Goal: Communication & Community: Answer question/provide support

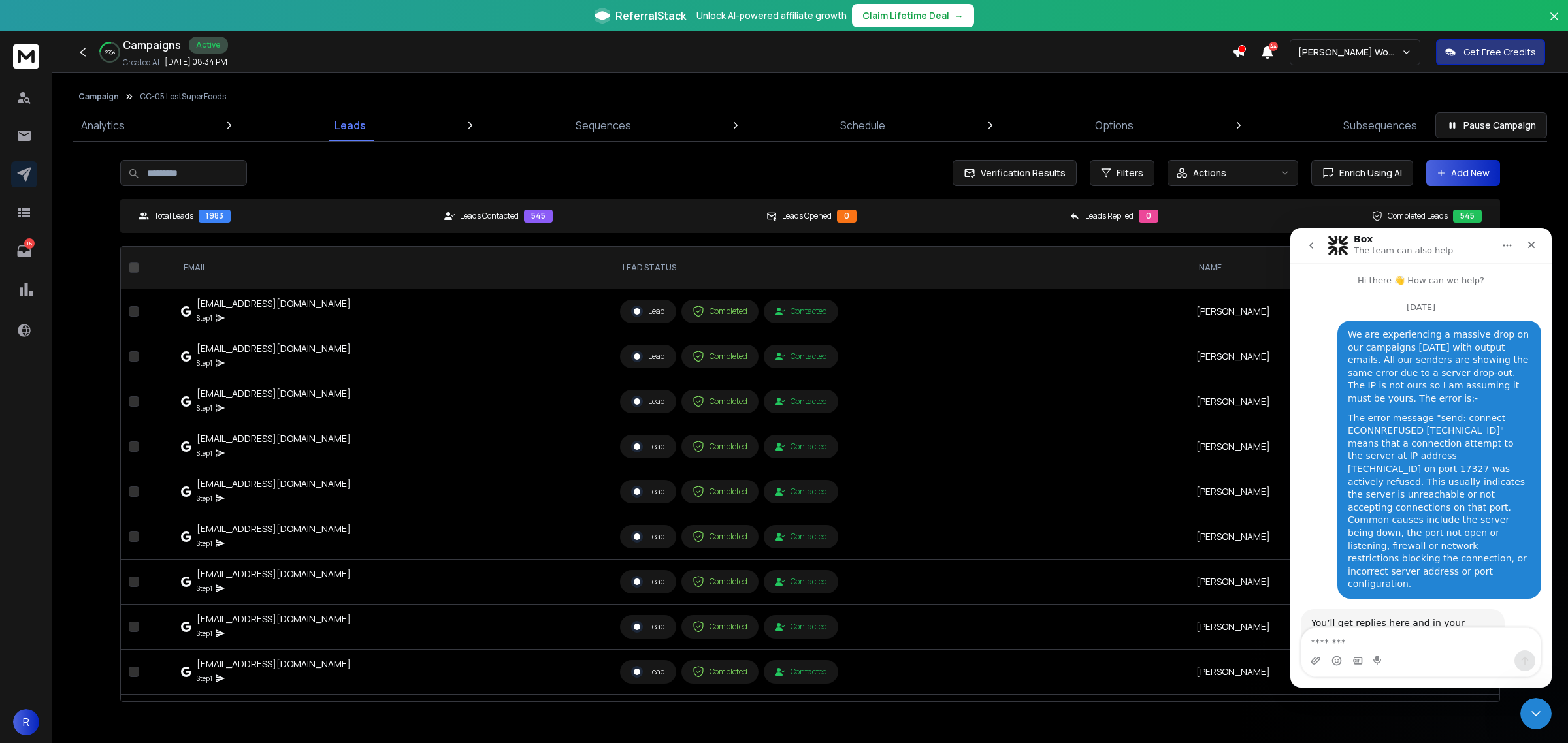
scroll to position [5249, 0]
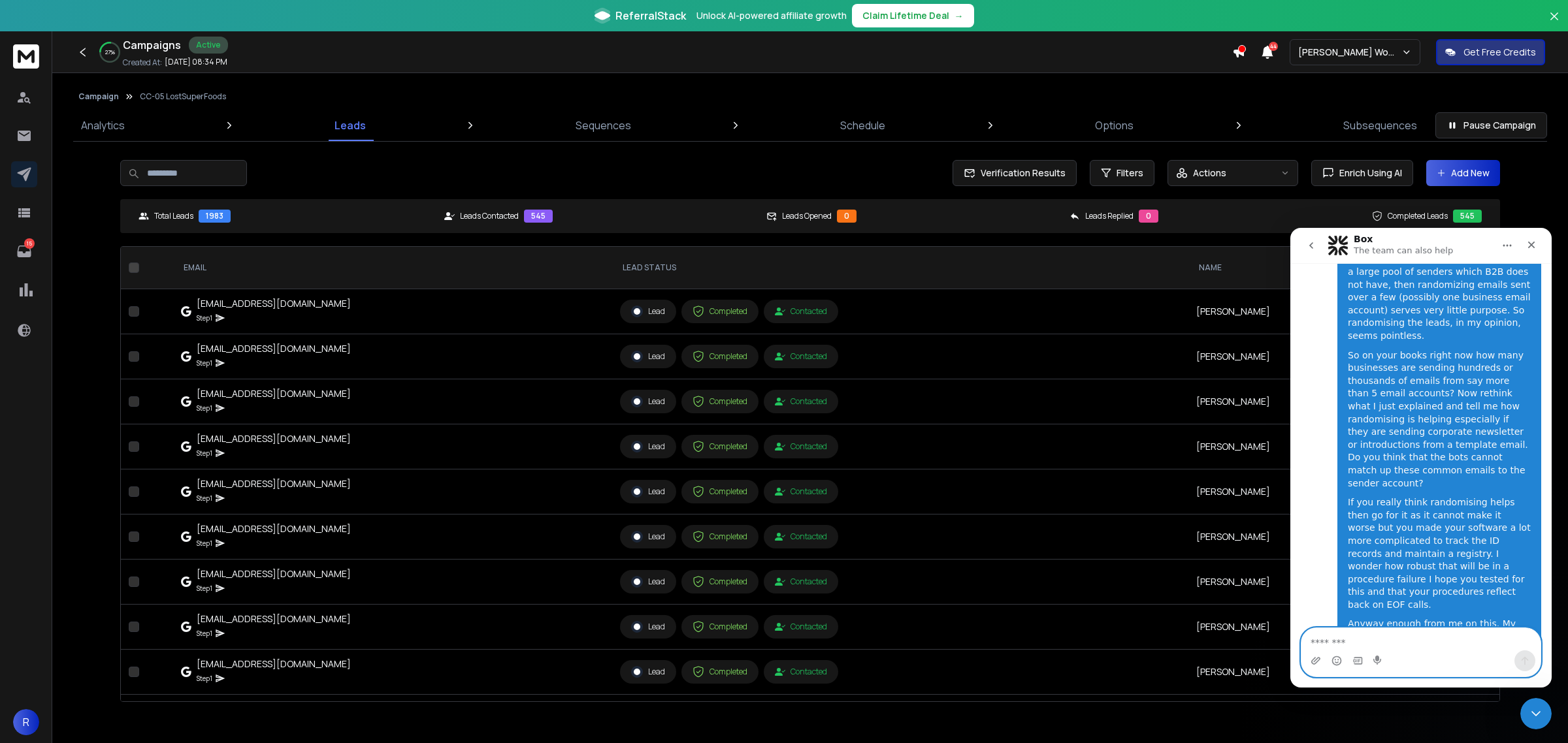
click at [1362, 646] on textarea "Message…" at bounding box center [1421, 640] width 239 height 22
click at [1539, 245] on div "Close" at bounding box center [1531, 244] width 23 height 23
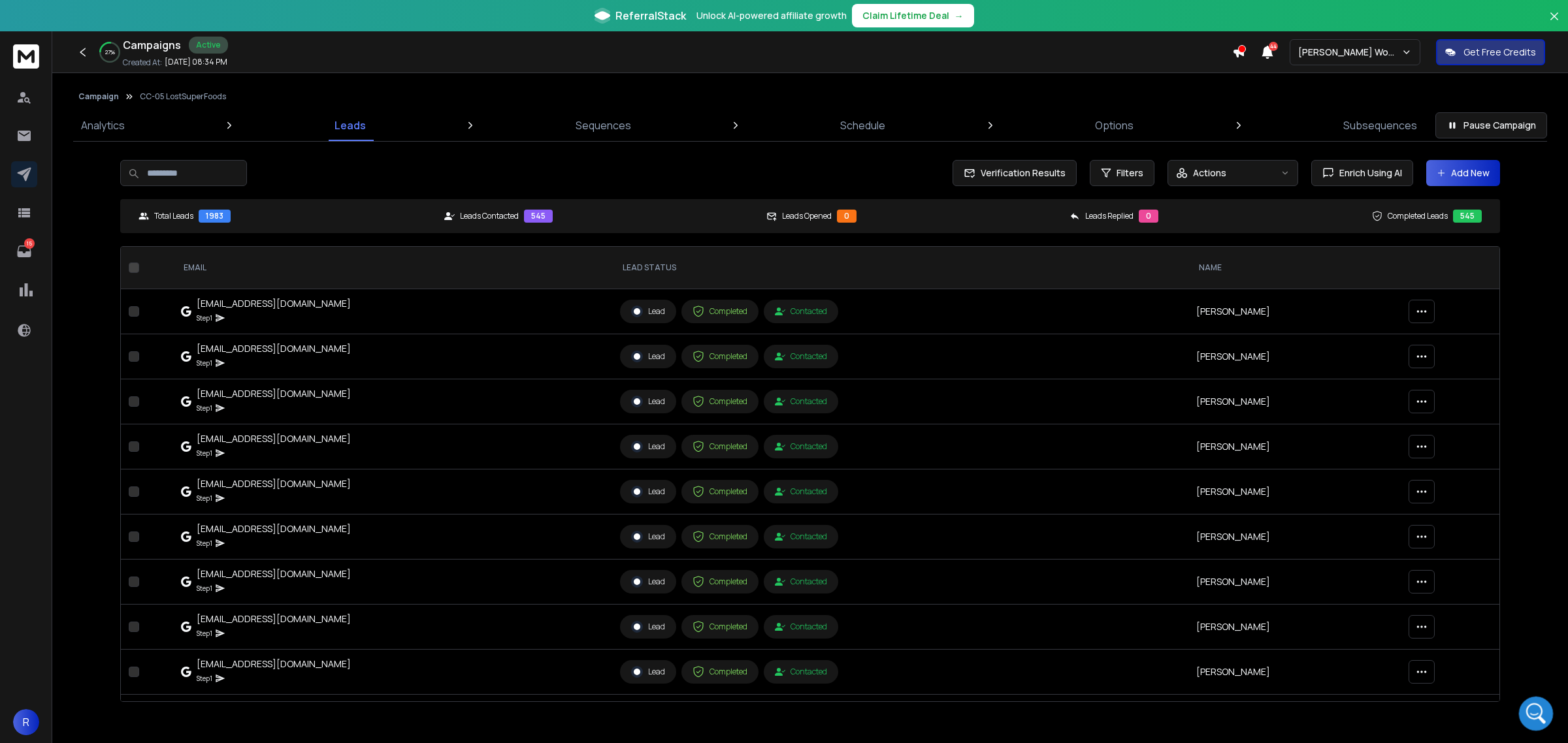
click at [1542, 708] on icon "Open Intercom Messenger" at bounding box center [1534, 712] width 22 height 21
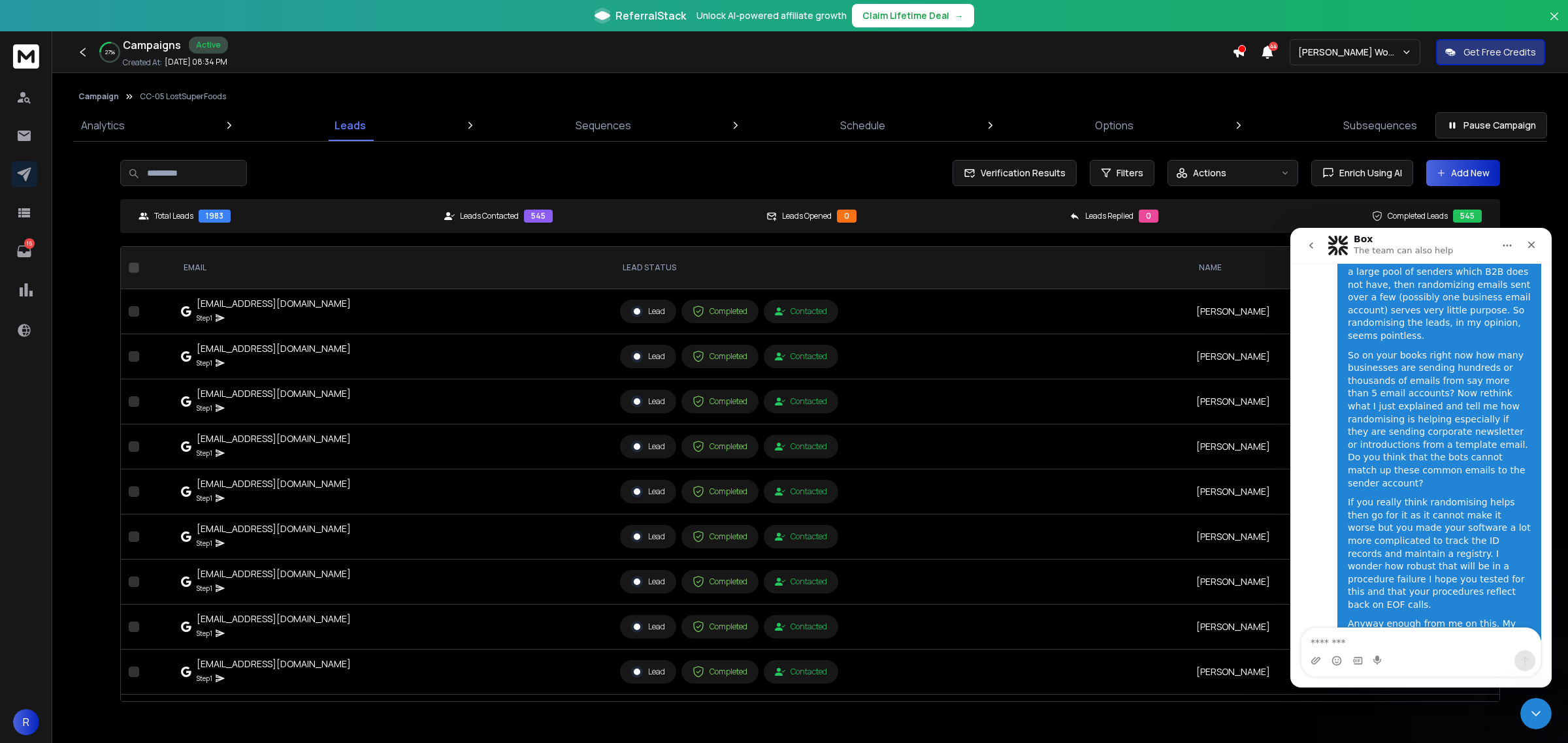
click at [1354, 643] on textarea "Message…" at bounding box center [1421, 640] width 239 height 22
click at [1534, 241] on icon "Close" at bounding box center [1531, 245] width 10 height 10
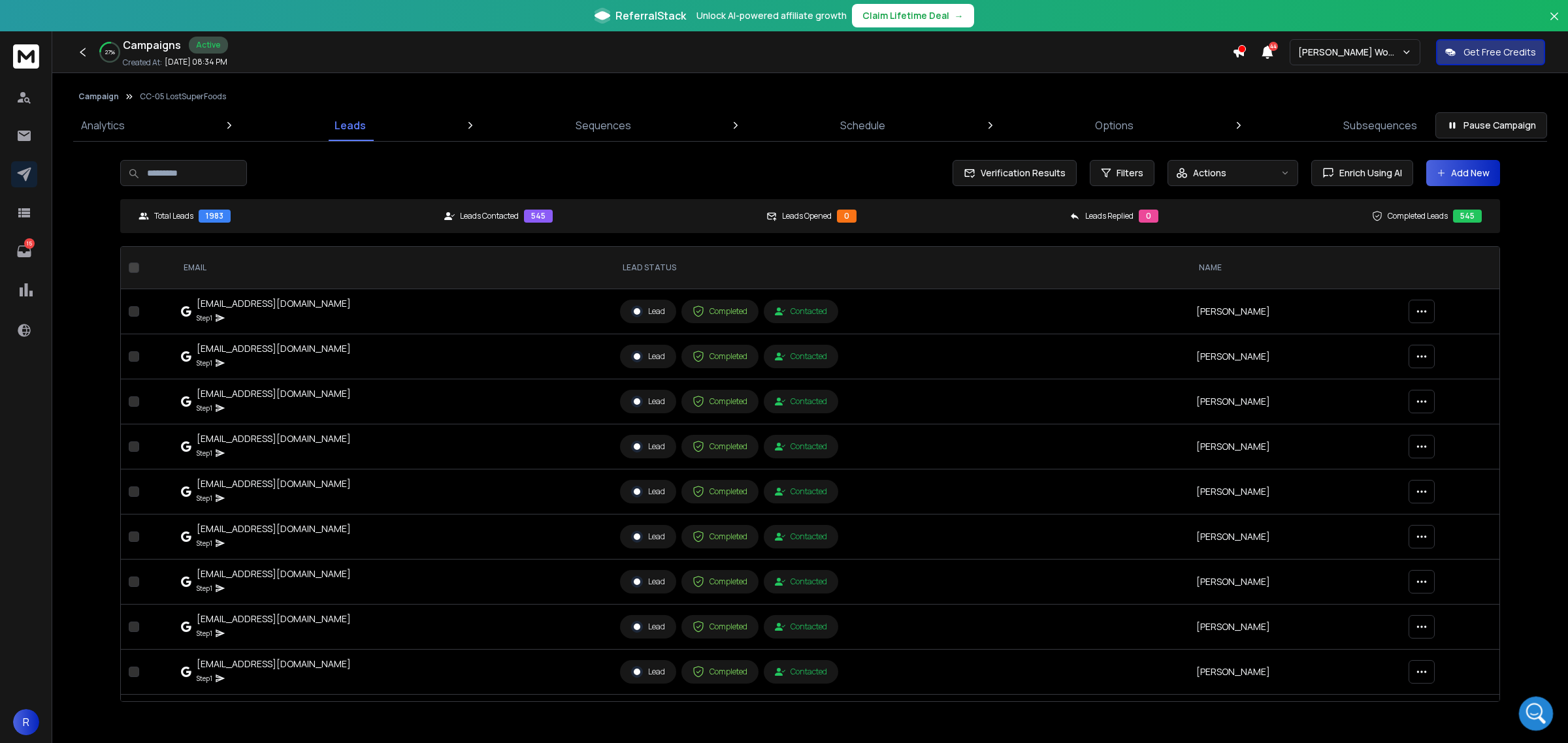
click at [1537, 698] on div "Open Intercom Messenger" at bounding box center [1534, 712] width 43 height 43
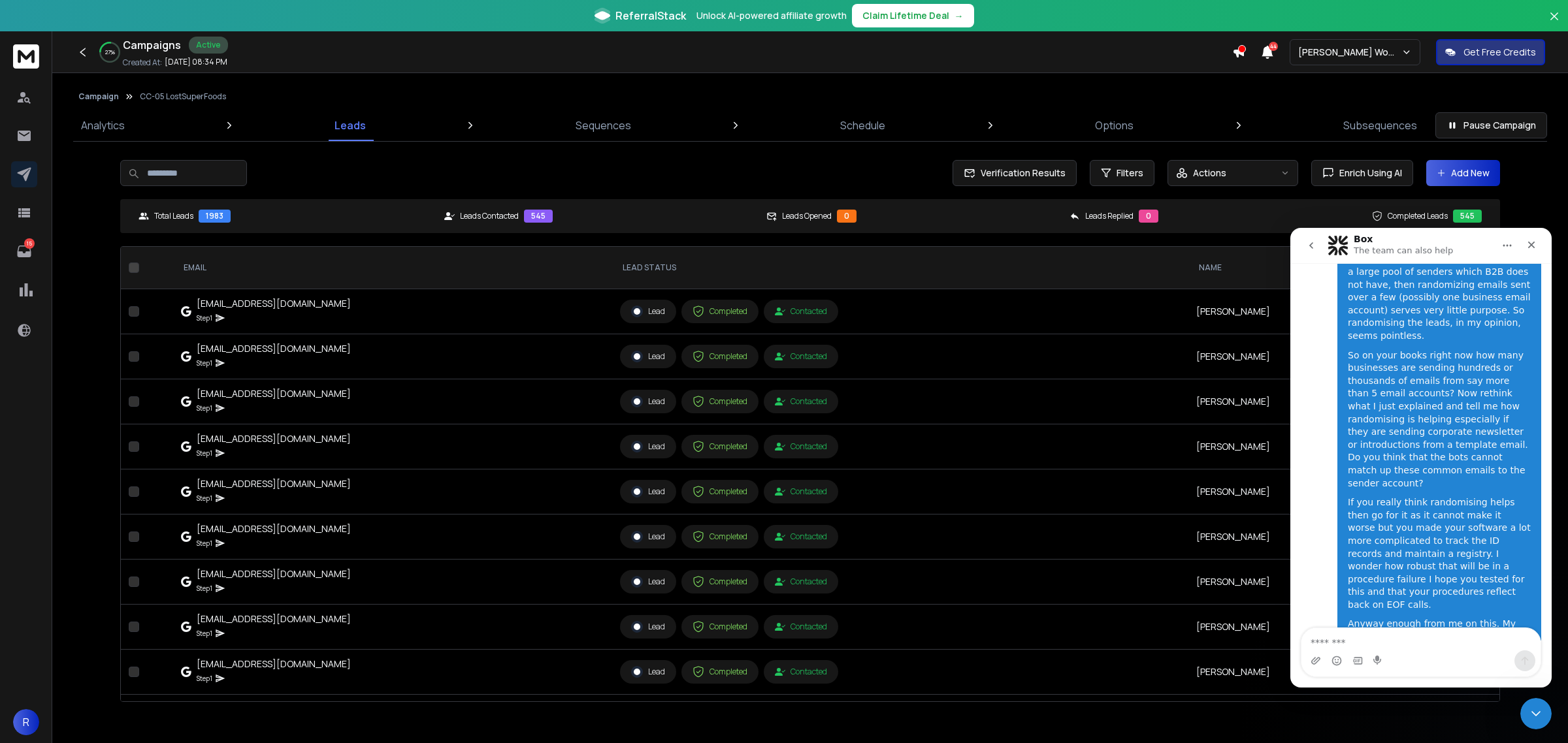
click at [1510, 243] on icon "Home" at bounding box center [1507, 246] width 10 height 10
click at [1312, 246] on icon "go back" at bounding box center [1311, 246] width 4 height 7
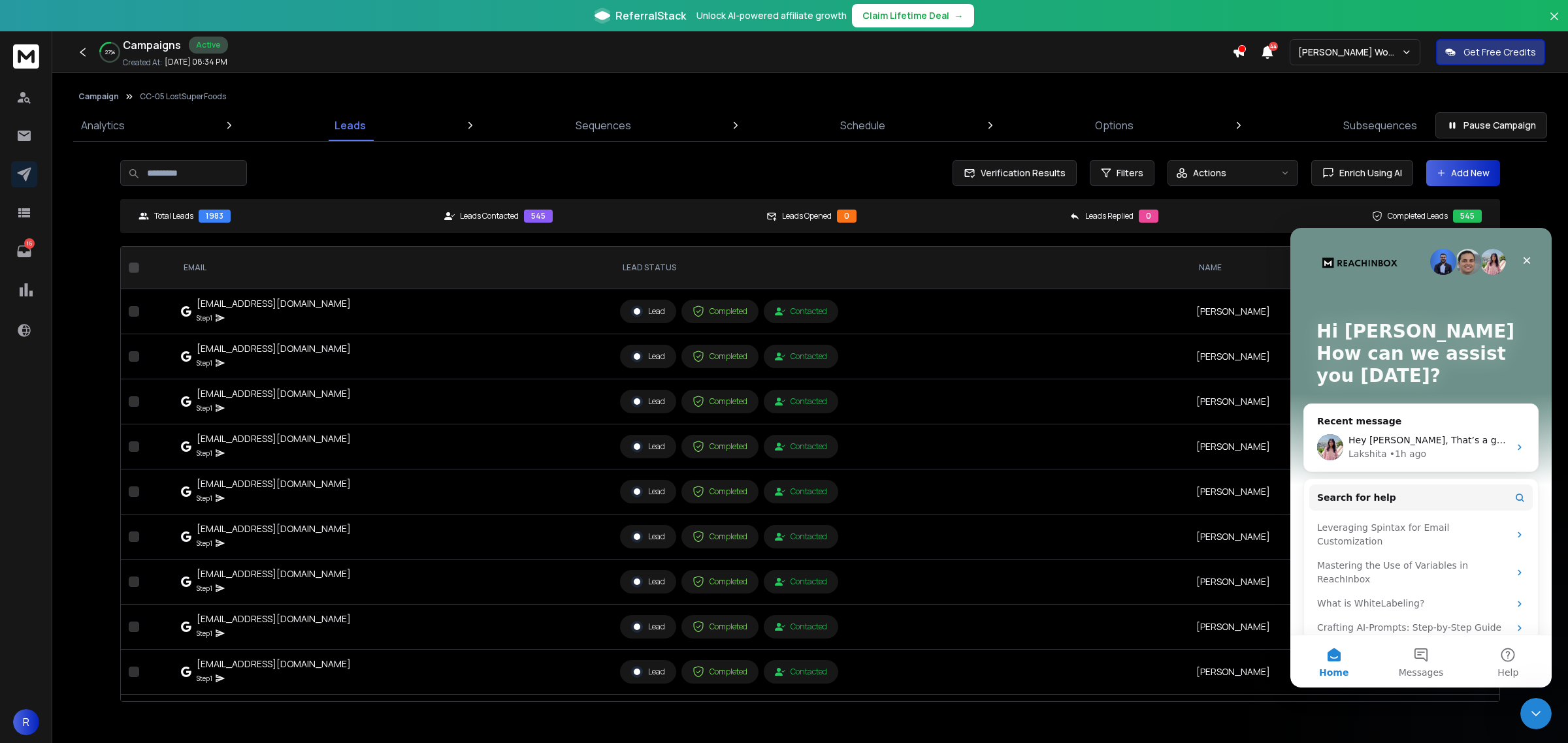
scroll to position [0, 0]
click at [1416, 656] on button "Messages" at bounding box center [1420, 661] width 87 height 52
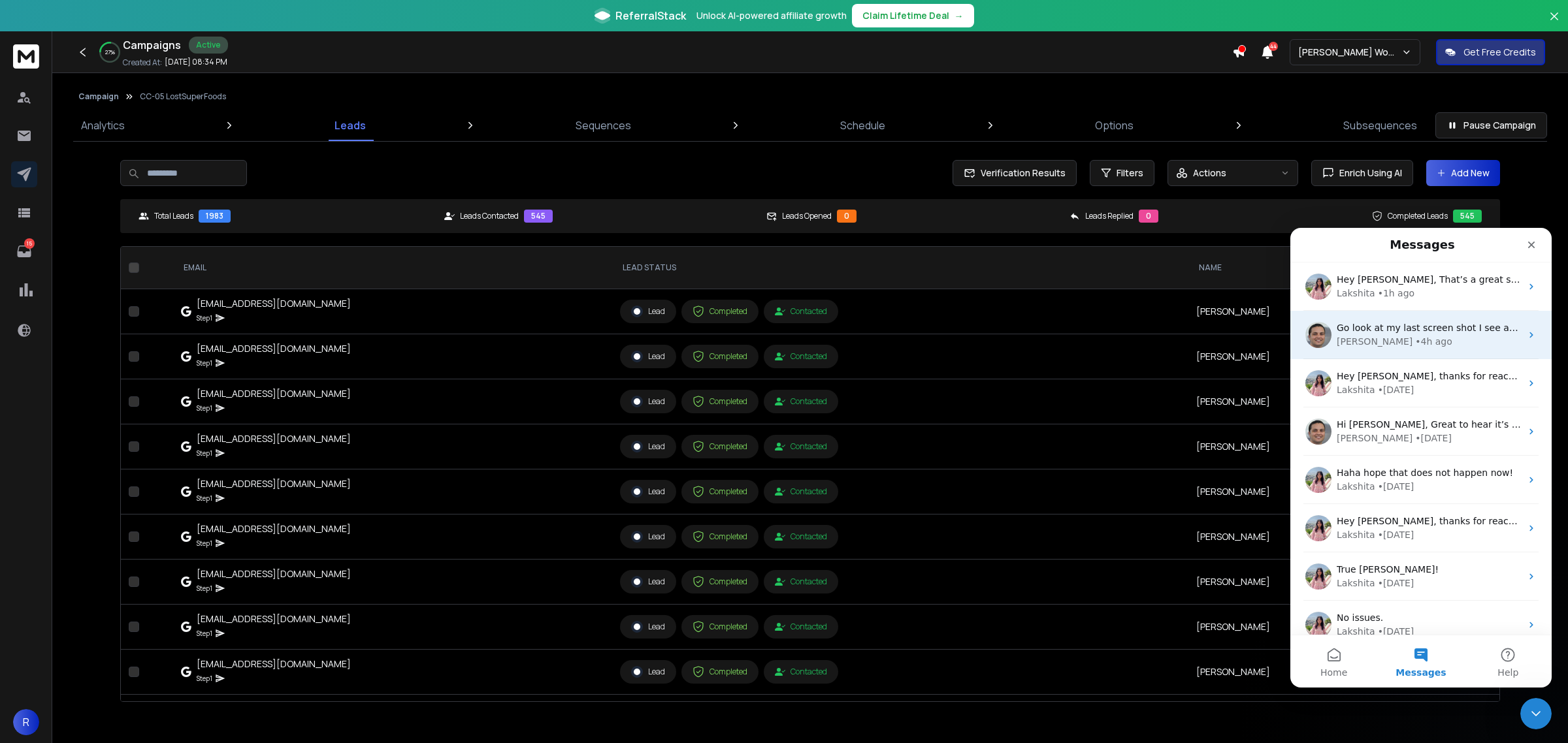
click at [1370, 334] on div "Go look at my last screen shot I see a problem I think in the additions." at bounding box center [1429, 329] width 184 height 14
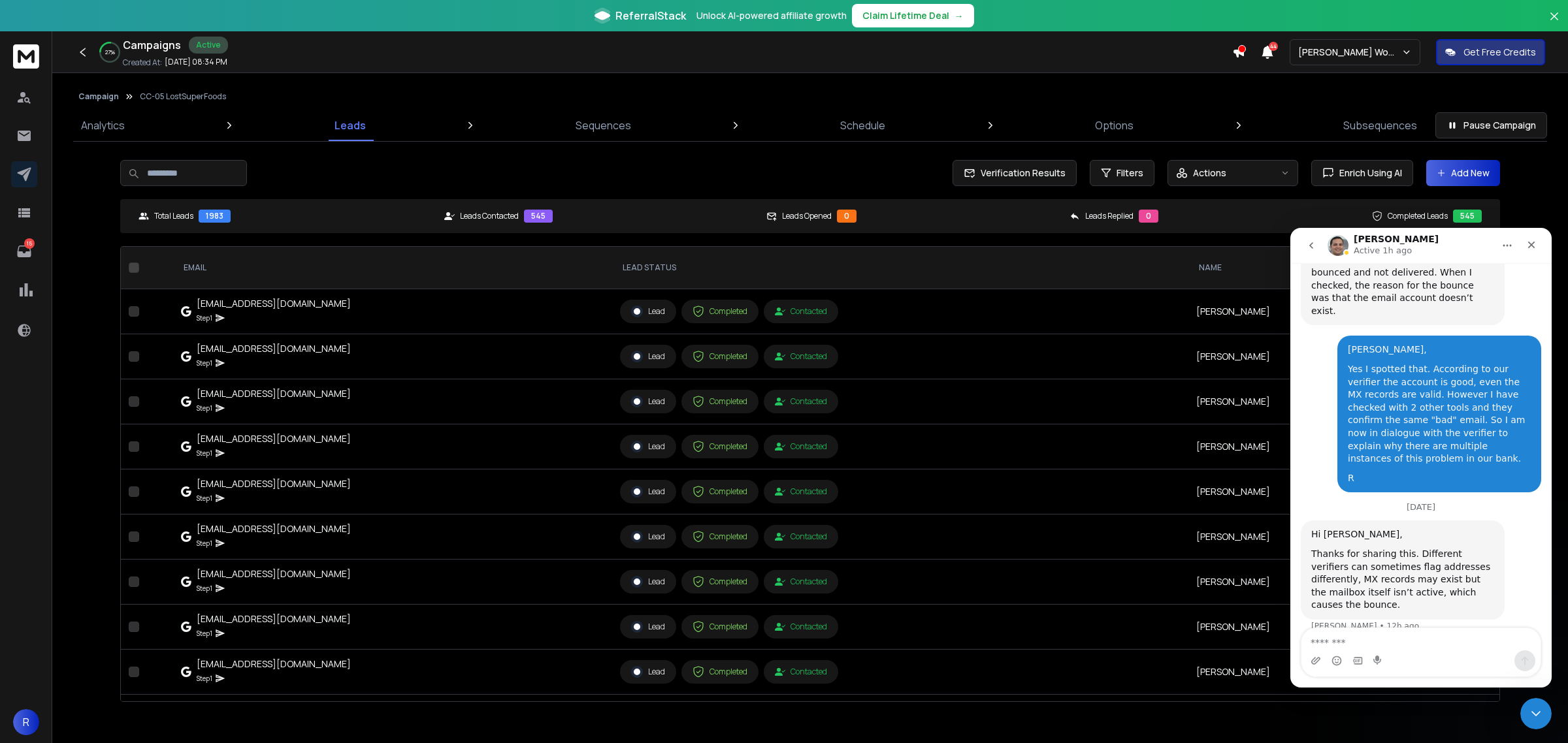
scroll to position [965, 0]
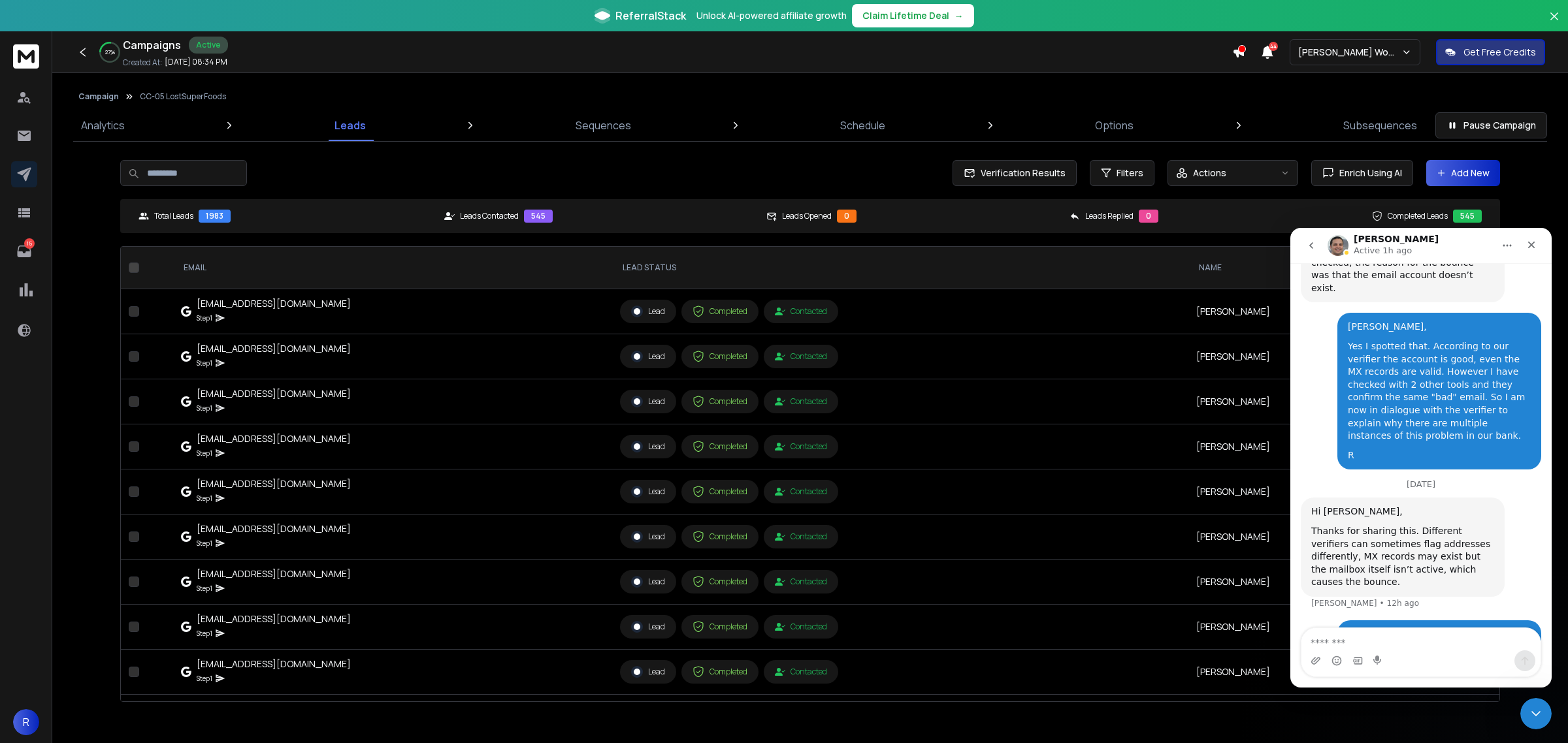
click at [1482, 684] on div "Go look at my last screen shot I see a problem I think in the additions." at bounding box center [1439, 697] width 183 height 26
click at [1484, 684] on div "Go look at my last screen shot I see a problem I think in the additions." at bounding box center [1439, 697] width 183 height 26
click at [1474, 684] on div "Go look at my last screen shot I see a problem I think in the additions." at bounding box center [1439, 697] width 183 height 26
drag, startPoint x: 1342, startPoint y: 583, endPoint x: 1491, endPoint y: 599, distance: 149.9
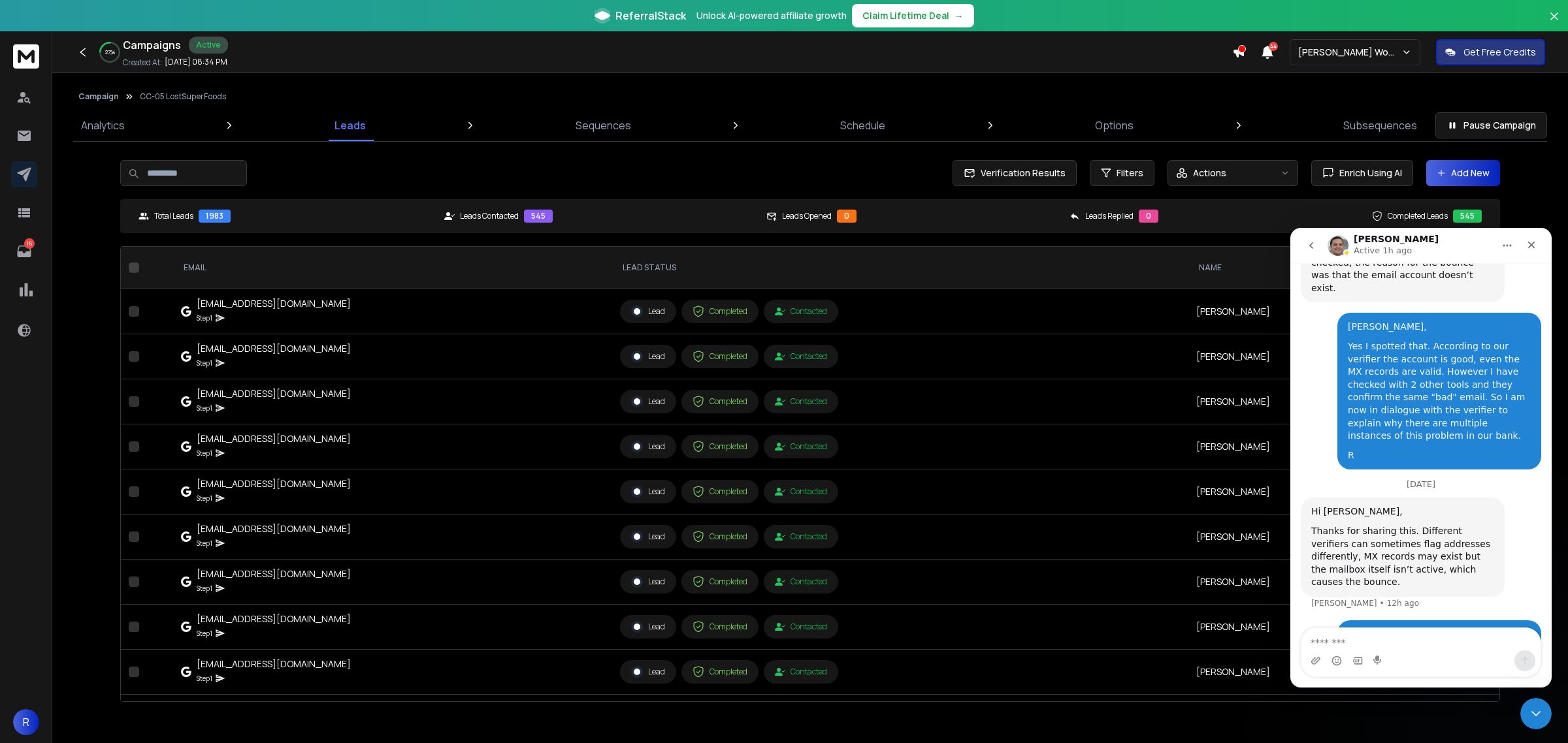
click at [1491, 684] on div "Go look at my last screen shot I see a problem I think in the additions." at bounding box center [1439, 697] width 183 height 26
copy div "Go look at my last screen shot I see a problem I think in the additions."
click at [1307, 243] on icon "go back" at bounding box center [1311, 246] width 10 height 10
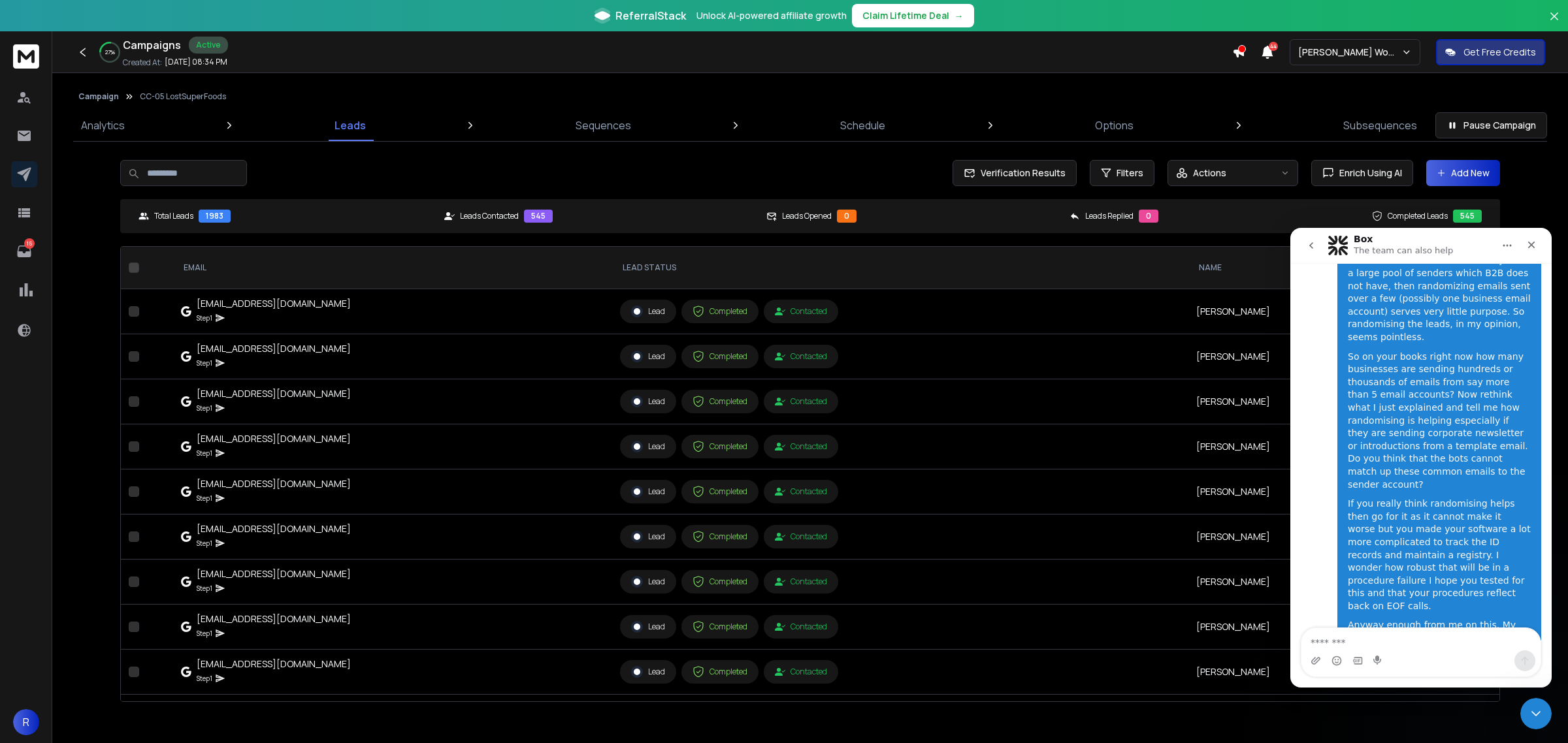
scroll to position [5249, 0]
click at [1340, 642] on textarea "Message…" at bounding box center [1421, 640] width 239 height 22
type textarea "**********"
click at [1314, 243] on icon "go back" at bounding box center [1311, 246] width 10 height 10
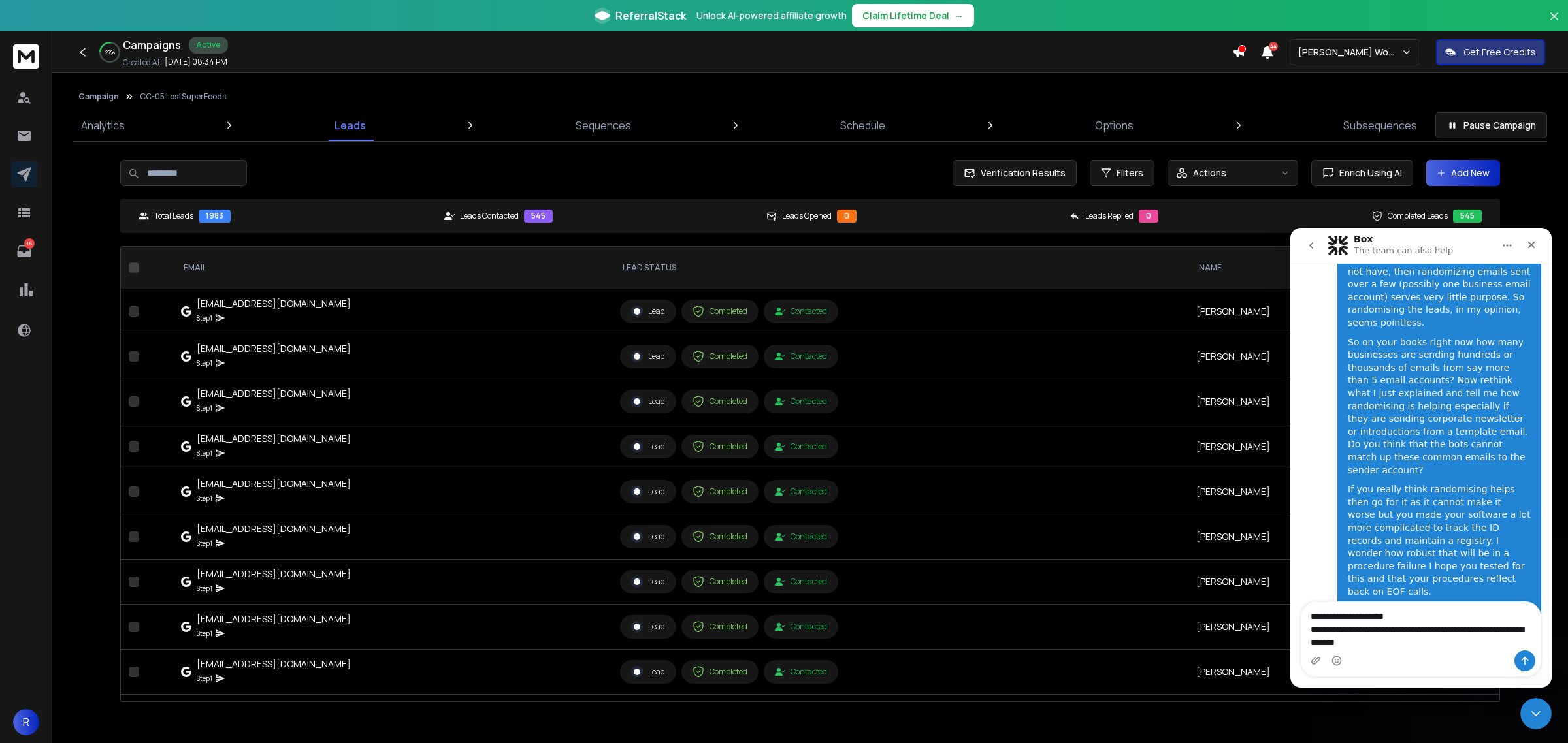
scroll to position [5275, 0]
type textarea "**********"
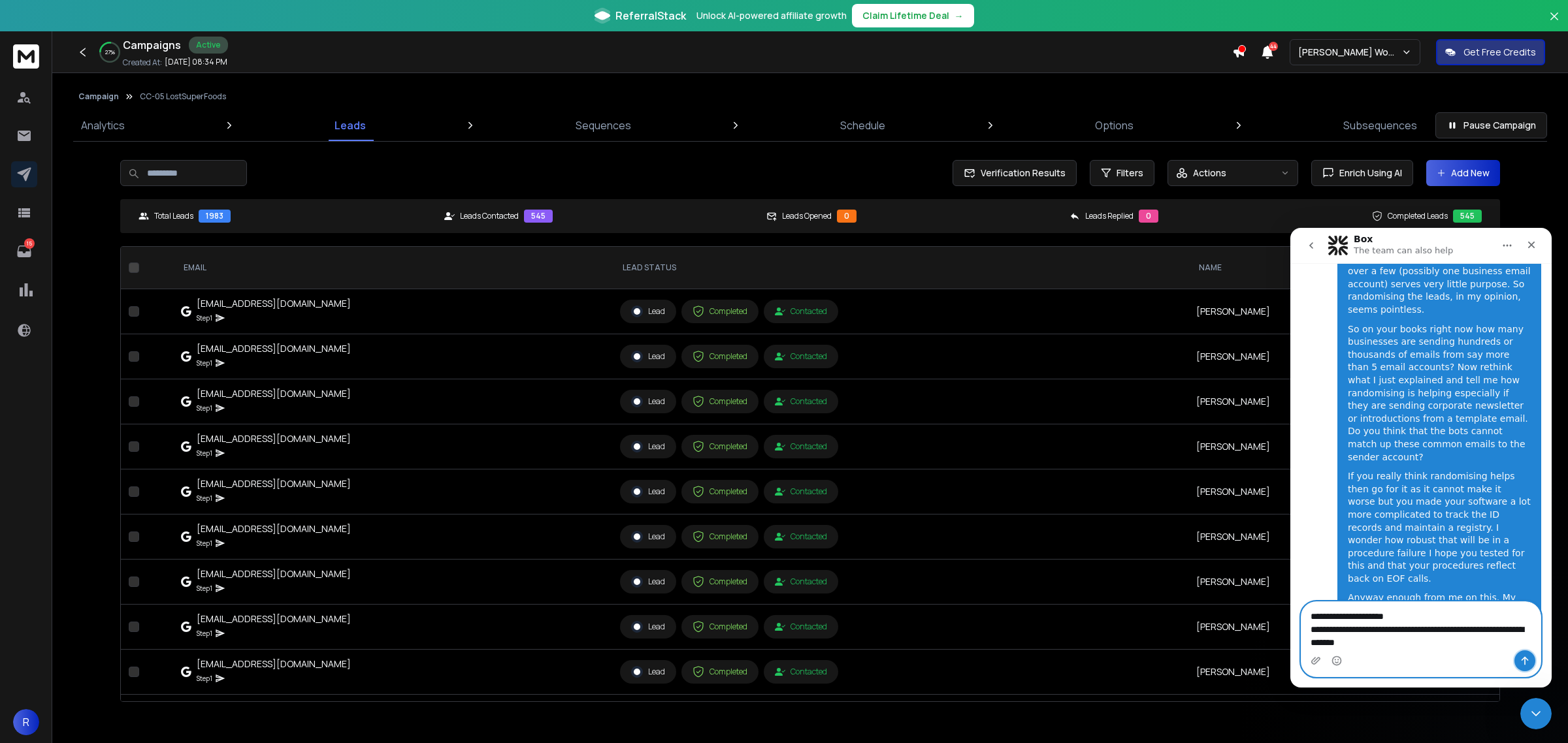
click at [1528, 666] on button "Send a message…" at bounding box center [1525, 661] width 21 height 21
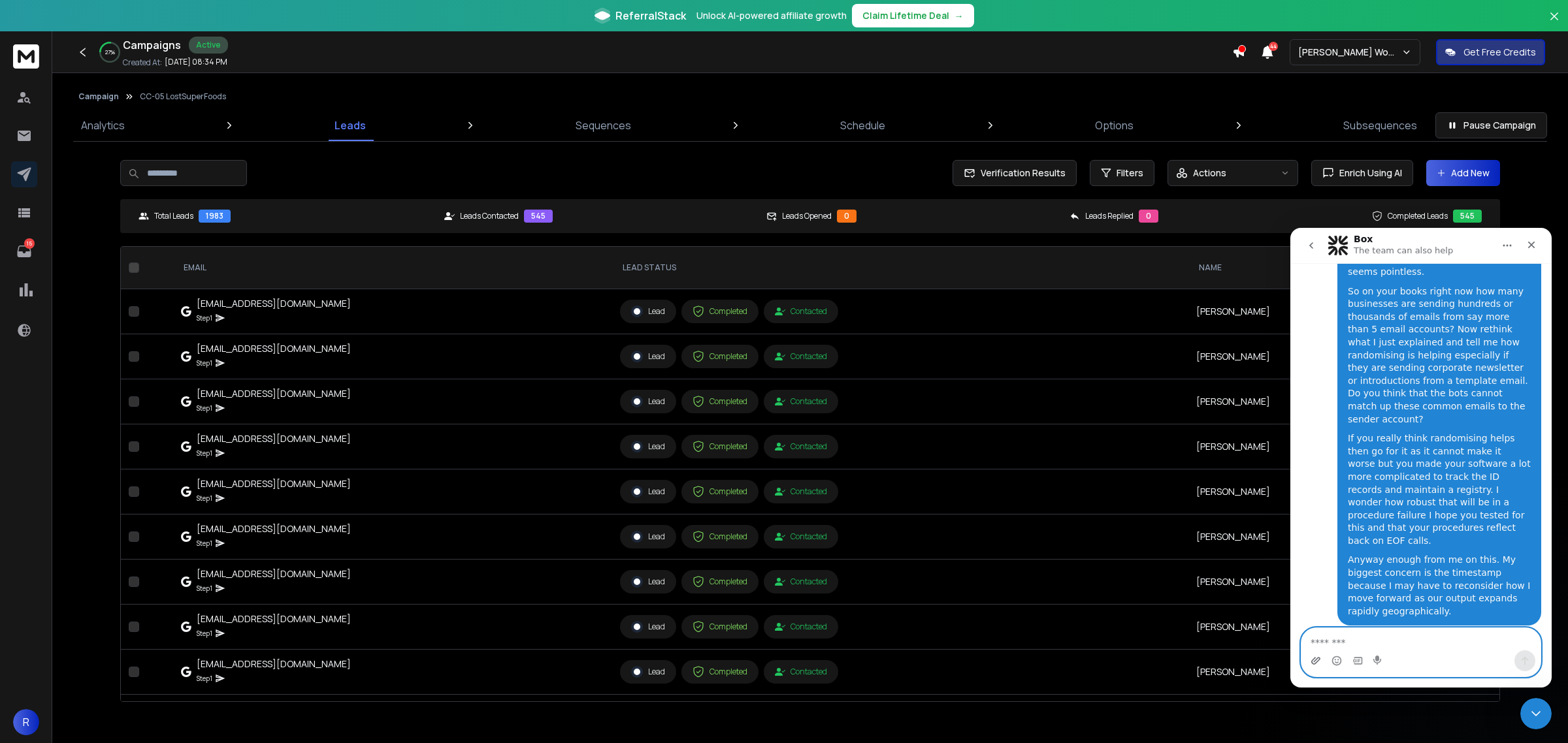
click at [1317, 663] on icon "Upload attachment" at bounding box center [1316, 660] width 9 height 7
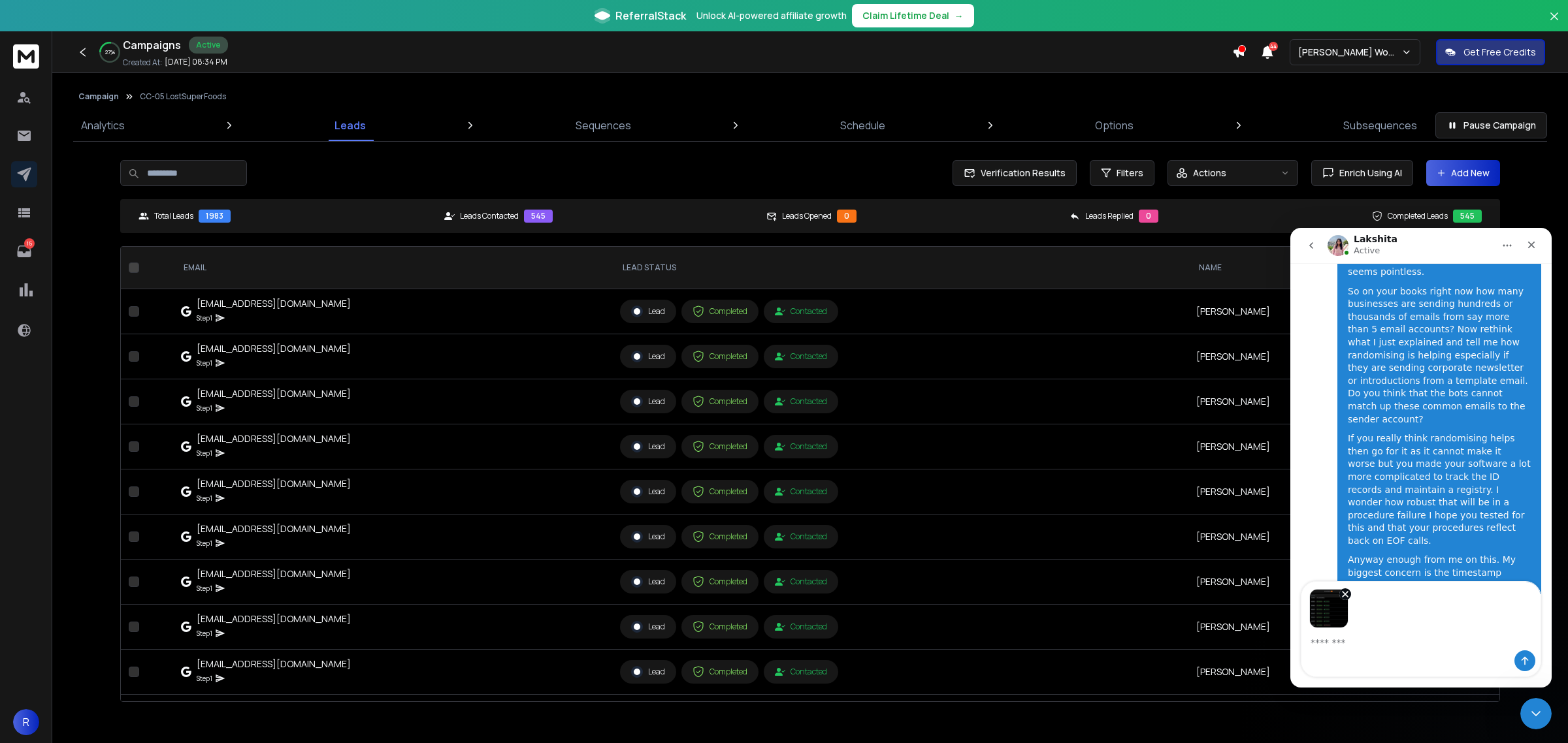
scroll to position [5360, 0]
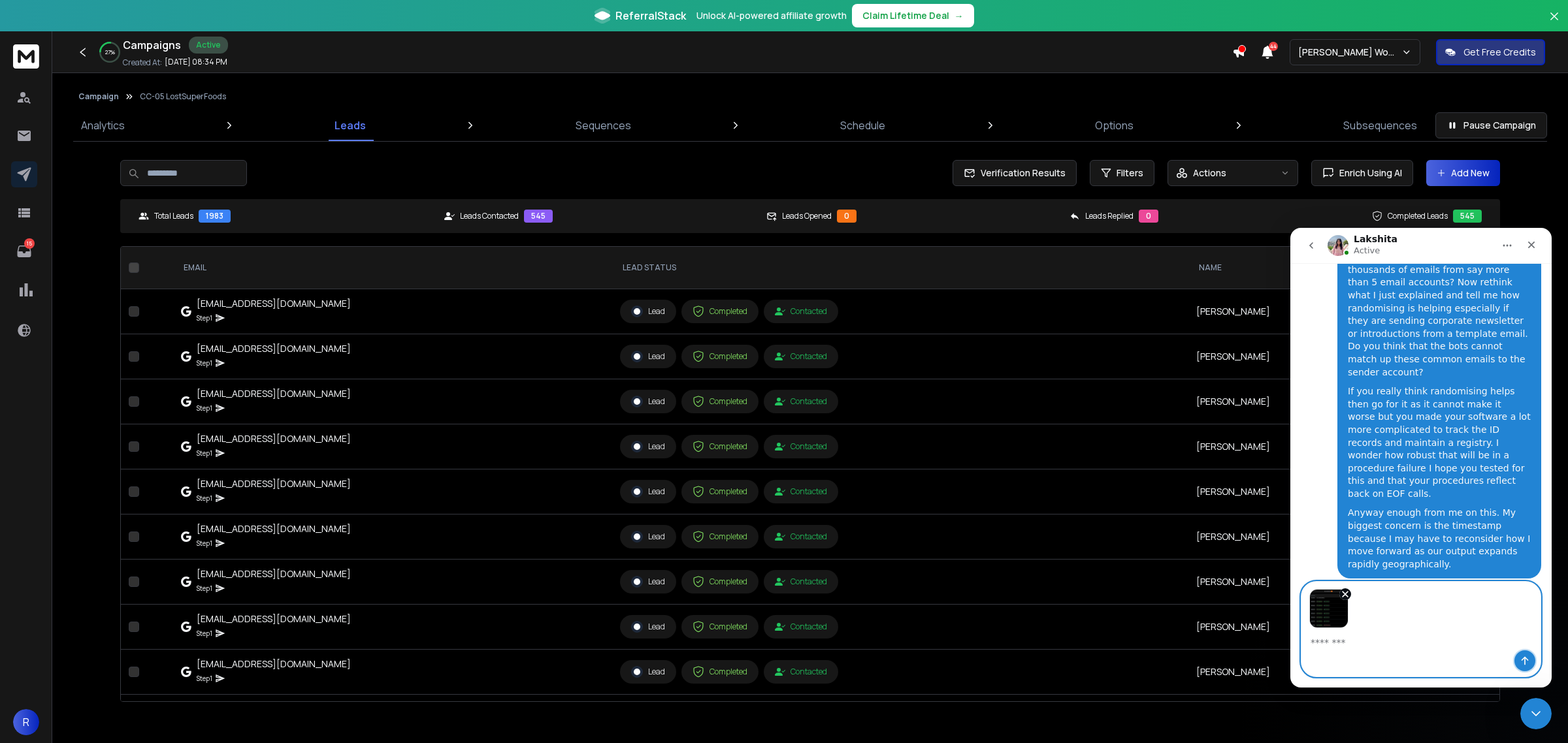
click at [1526, 662] on icon "Send a message…" at bounding box center [1525, 661] width 10 height 10
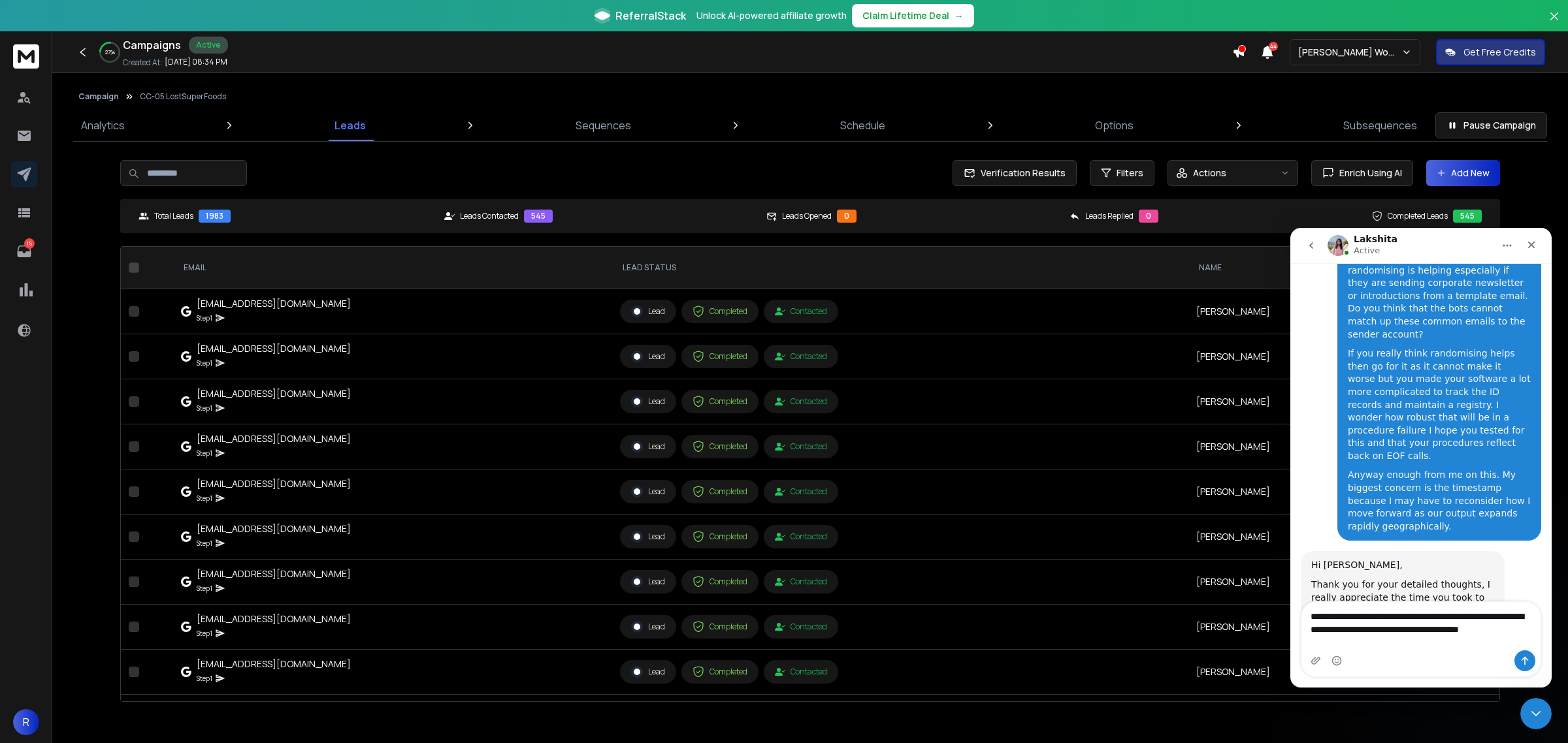
scroll to position [5411, 0]
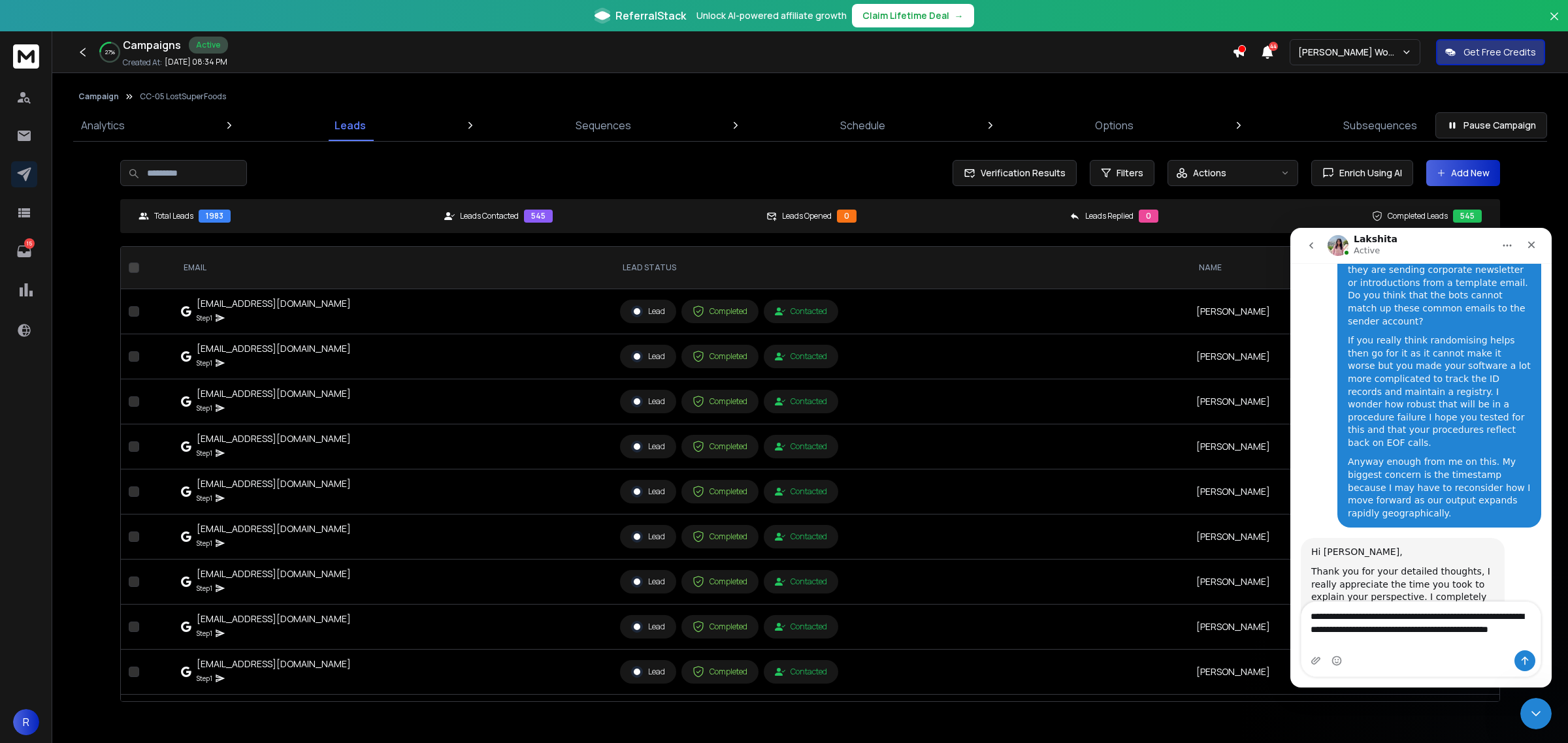
type textarea "**********"
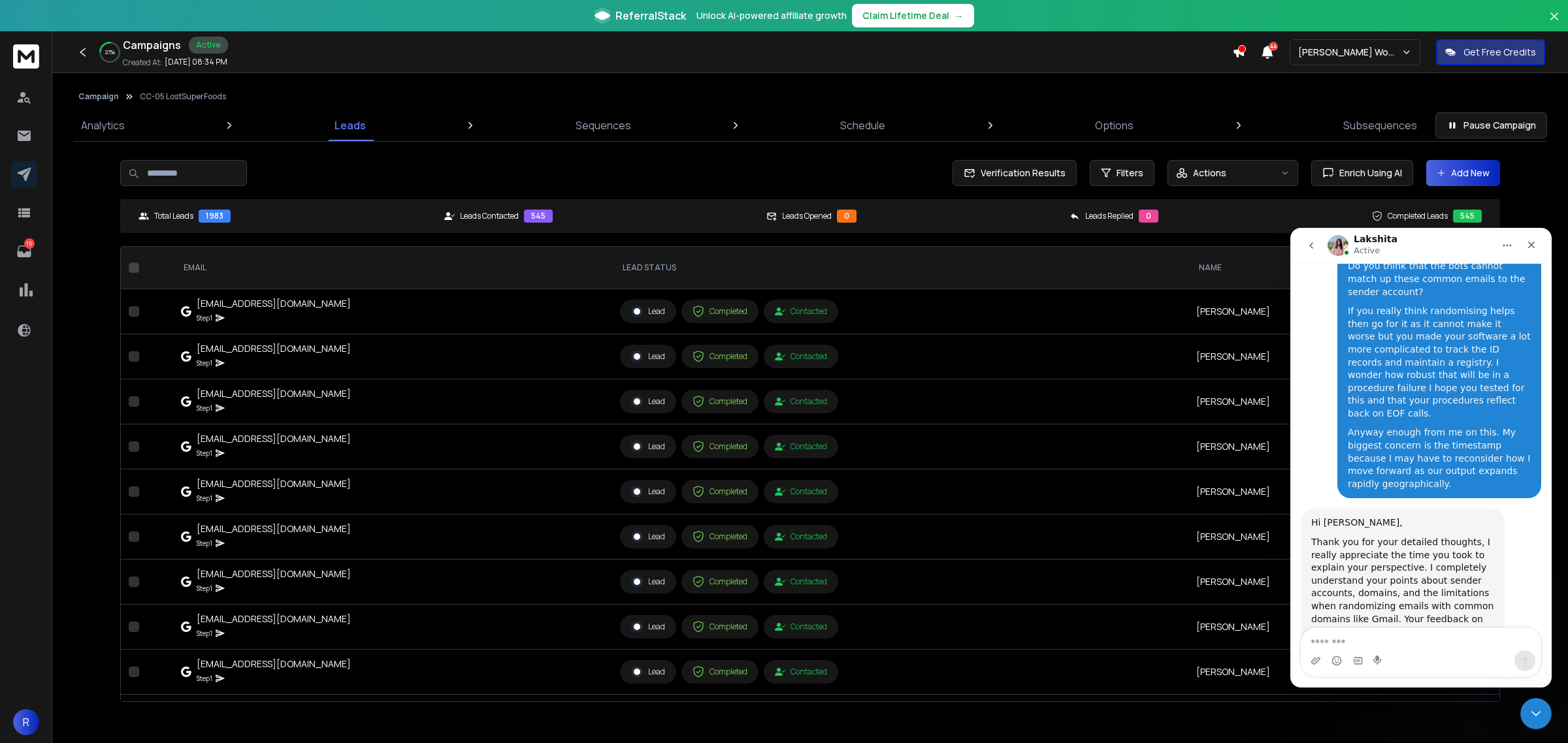
scroll to position [5439, 0]
